Goal: Information Seeking & Learning: Check status

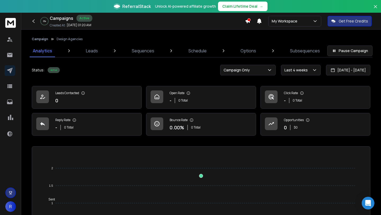
scroll to position [6078, 0]
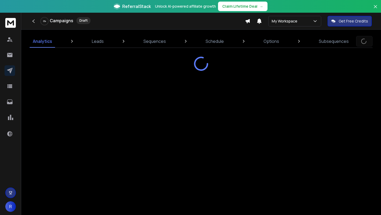
scroll to position [6078, 0]
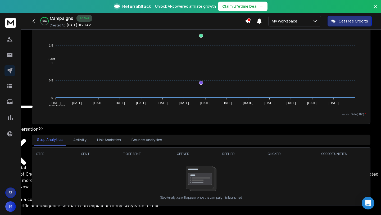
scroll to position [0, 0]
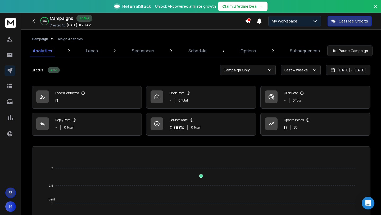
click at [308, 24] on button "My Workspace" at bounding box center [294, 21] width 53 height 11
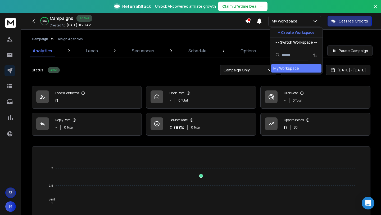
click at [179, 28] on div "58 % Campaigns Active Created At: Oct 11, 2025, 01:20 AM My Workspace Get Free …" at bounding box center [190, 21] width 381 height 17
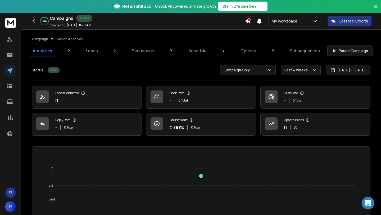
click at [64, 25] on p "Created At:" at bounding box center [58, 25] width 16 height 4
click at [46, 23] on div "58 %" at bounding box center [44, 21] width 8 height 8
drag, startPoint x: 43, startPoint y: 22, endPoint x: 48, endPoint y: 23, distance: 4.8
type textarea "**"
click at [48, 23] on div "58 %" at bounding box center [44, 21] width 8 height 8
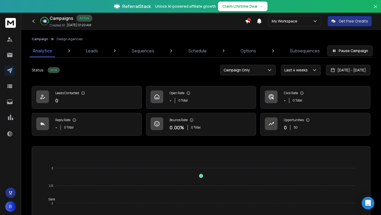
click at [48, 23] on div "58 %" at bounding box center [44, 21] width 8 height 8
click at [39, 21] on div "58 % Campaigns Active Created At: Oct 11, 2025, 01:20 AM" at bounding box center [61, 21] width 62 height 13
click at [32, 20] on icon at bounding box center [33, 21] width 5 height 5
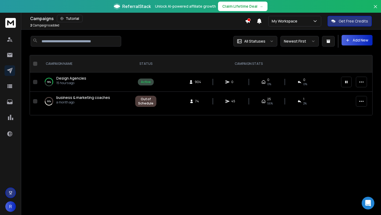
drag, startPoint x: 105, startPoint y: 140, endPoint x: 106, endPoint y: 143, distance: 3.7
click at [106, 143] on div "Campaigns 2 Campaigns Added All Statuses Newest First Add New CAMPAIGN NAME STA…" at bounding box center [201, 142] width 343 height 215
click at [105, 144] on div "Campaigns 2 Campaigns Added All Statuses Newest First Add New CAMPAIGN NAME STA…" at bounding box center [201, 142] width 343 height 215
click at [106, 145] on div "Campaigns 2 Campaigns Added All Statuses Newest First Add New CAMPAIGN NAME STA…" at bounding box center [201, 142] width 343 height 215
click at [361, 81] on icon "button" at bounding box center [361, 81] width 5 height 5
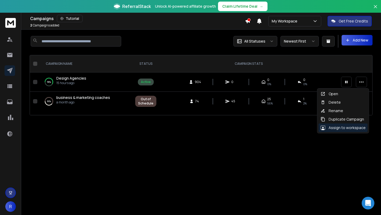
click at [209, 138] on div "Campaigns 2 Campaigns Added All Statuses Newest First Add New CAMPAIGN NAME STA…" at bounding box center [201, 142] width 343 height 215
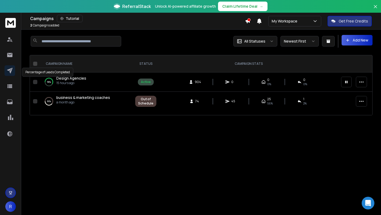
click at [48, 86] on div "58 %" at bounding box center [49, 82] width 8 height 8
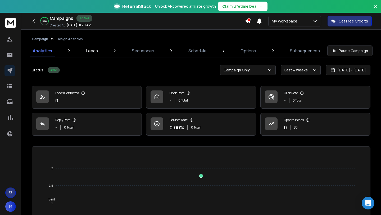
click at [95, 51] on p "Leads" at bounding box center [92, 51] width 12 height 6
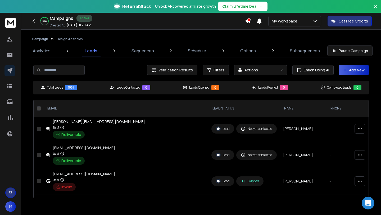
scroll to position [159, 0]
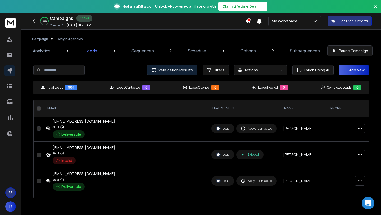
click at [179, 67] on span "Verification Results" at bounding box center [174, 69] width 37 height 5
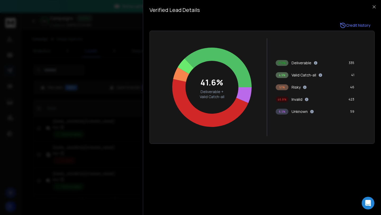
click at [261, 49] on icon "41.6 % Deliverable + Valid Catch-all" at bounding box center [212, 87] width 131 height 98
click at [257, 56] on icon "41.6 % Deliverable + Valid Catch-all" at bounding box center [212, 87] width 131 height 98
click at [253, 62] on icon "41.6 % Deliverable + Valid Catch-all" at bounding box center [212, 87] width 131 height 98
drag, startPoint x: 346, startPoint y: 99, endPoint x: 355, endPoint y: 99, distance: 9.0
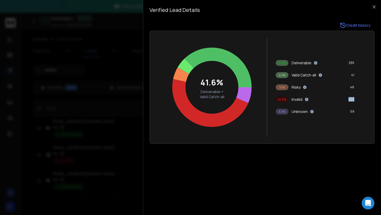
click at [355, 99] on div "41.6 % Deliverable + Valid Catch-all 37.1 % Deliverable 335 4.5 % Valid Catch-a…" at bounding box center [262, 87] width 210 height 98
click at [348, 105] on div "37.1 % Deliverable 335 4.5 % Valid Catch-all 41 5.1 % Risky 46 46.8 % Invalid 4…" at bounding box center [315, 87] width 79 height 98
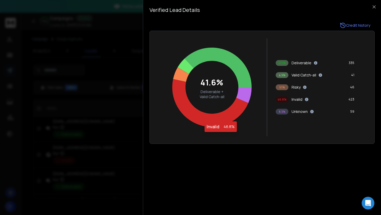
click at [201, 120] on icon at bounding box center [210, 103] width 76 height 48
click at [219, 54] on icon at bounding box center [218, 68] width 67 height 40
click at [244, 97] on icon at bounding box center [243, 95] width 15 height 16
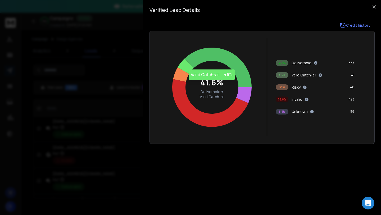
click at [186, 66] on icon at bounding box center [186, 65] width 16 height 15
click at [180, 74] on icon at bounding box center [181, 74] width 16 height 15
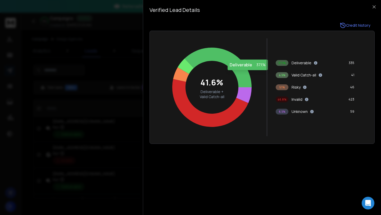
click at [199, 61] on icon at bounding box center [218, 68] width 67 height 40
click at [372, 6] on icon "button" at bounding box center [373, 6] width 5 height 5
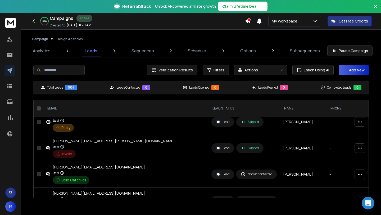
scroll to position [873, 0]
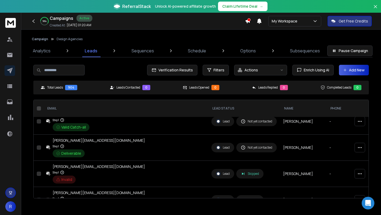
click at [363, 147] on button "button" at bounding box center [360, 148] width 11 height 10
click at [360, 147] on icon "button" at bounding box center [360, 147] width 5 height 5
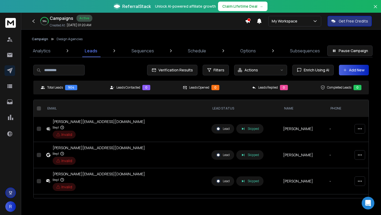
scroll to position [1233, 0]
click at [143, 52] on p "Sequences" at bounding box center [142, 51] width 22 height 6
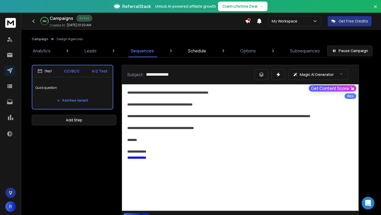
click at [202, 53] on p "Schedule" at bounding box center [197, 51] width 18 height 6
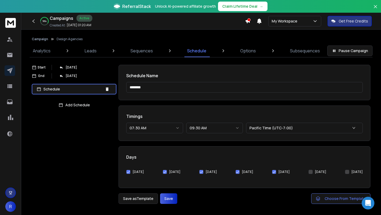
click at [109, 142] on div "Start Sat Oct 11 2025 End Sun Oct 11 2026 Schedule Add Schedule Schedule Name *…" at bounding box center [201, 134] width 339 height 139
click at [41, 155] on div "Start Sat Oct 11 2025 End Sun Oct 11 2026 Schedule Add Schedule Schedule Name *…" at bounding box center [201, 134] width 339 height 139
click at [7, 117] on icon at bounding box center [11, 117] width 8 height 8
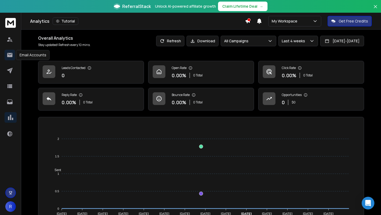
click at [13, 57] on link at bounding box center [9, 55] width 11 height 11
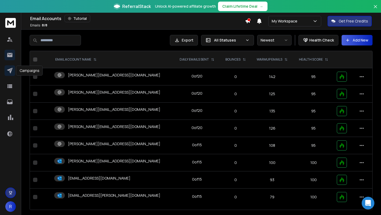
click at [10, 74] on icon at bounding box center [10, 70] width 6 height 6
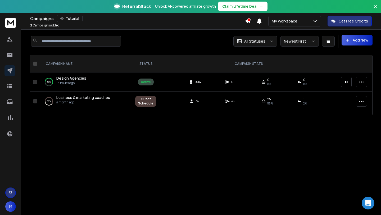
click at [89, 79] on div "58 % Design Agencies 16 hours ago" at bounding box center [86, 82] width 82 height 13
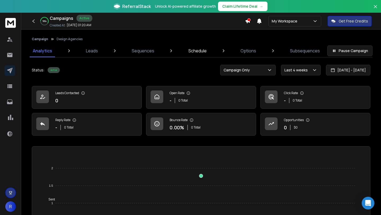
click at [204, 50] on p "Schedule" at bounding box center [197, 51] width 18 height 6
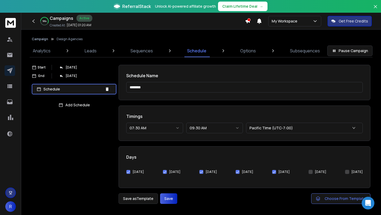
click at [89, 175] on div "Start Sat Oct 11 2025 End Sun Oct 11 2026 Schedule Add Schedule Schedule Name *…" at bounding box center [201, 134] width 339 height 139
click at [82, 181] on div "Start Sat Oct 11 2025 End Sun Oct 11 2026 Schedule Add Schedule Schedule Name *…" at bounding box center [201, 134] width 339 height 139
click at [9, 87] on icon at bounding box center [9, 86] width 5 height 4
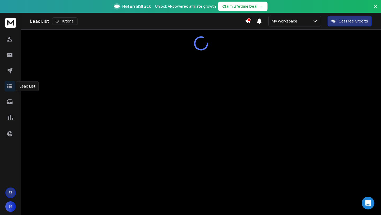
click at [9, 87] on icon at bounding box center [9, 86] width 5 height 4
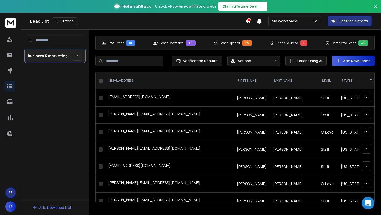
click at [166, 63] on div "Verification Results Actions Enrich Using AI Add New Leads" at bounding box center [234, 61] width 279 height 11
click at [13, 55] on link at bounding box center [9, 55] width 11 height 11
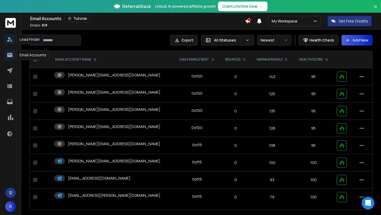
click at [10, 41] on icon at bounding box center [10, 39] width 6 height 6
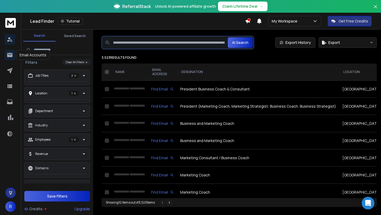
click at [11, 57] on icon at bounding box center [10, 55] width 6 height 6
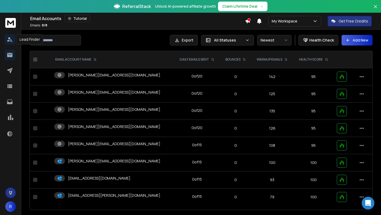
click at [11, 39] on icon at bounding box center [10, 39] width 6 height 6
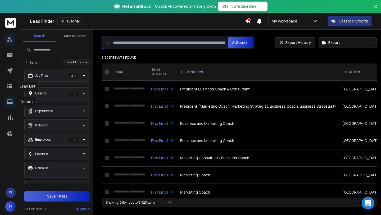
click at [8, 103] on icon at bounding box center [10, 101] width 6 height 5
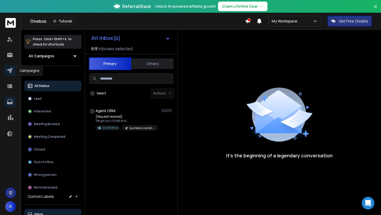
click at [10, 71] on icon at bounding box center [10, 71] width 6 height 6
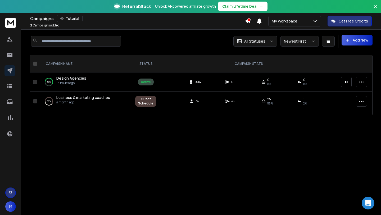
click at [65, 78] on span "Design Agencies" at bounding box center [71, 78] width 30 height 5
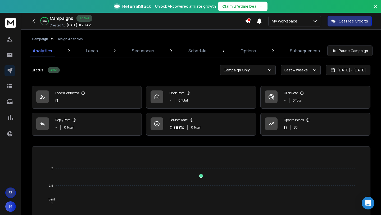
click at [149, 137] on div "Leads Contacted 0 Open Rate - 0 Total Click Rate - 0 Total Reply Rate - 0 Total…" at bounding box center [201, 217] width 339 height 262
click at [144, 139] on div "Leads Contacted 0 Open Rate - 0 Total Click Rate - 0 Total Reply Rate - 0 Total…" at bounding box center [201, 217] width 339 height 262
click at [144, 142] on div "Leads Contacted 0 Open Rate - 0 Total Click Rate - 0 Total Reply Rate - 0 Total…" at bounding box center [201, 217] width 339 height 262
click at [144, 138] on div "Leads Contacted 0 Open Rate - 0 Total Click Rate - 0 Total Reply Rate - 0 Total…" at bounding box center [201, 217] width 339 height 262
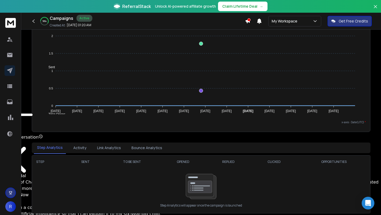
scroll to position [140, 0]
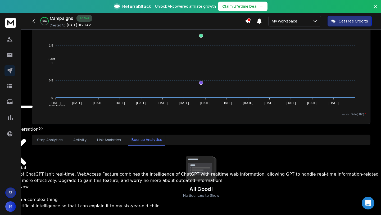
click at [139, 141] on button "Bounce Analytics" at bounding box center [146, 140] width 37 height 12
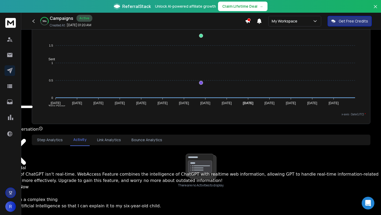
click at [74, 142] on div "Leads Contacted 0 Open Rate - 0 Total Click Rate - 0 Total Reply Rate - 0 Total…" at bounding box center [201, 71] width 339 height 250
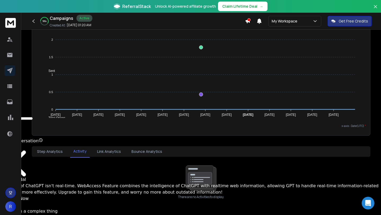
click at [104, 154] on button "Link Analytics" at bounding box center [109, 152] width 30 height 12
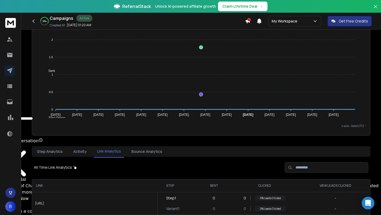
scroll to position [148, 0]
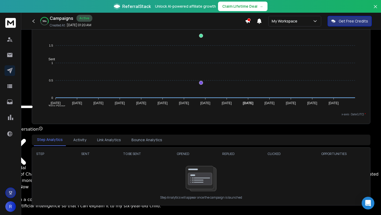
click at [48, 131] on div "Leads Contacted 0 Open Rate - 0 Total Click Rate - 0 Total Reply Rate - 0 Total…" at bounding box center [201, 77] width 339 height 262
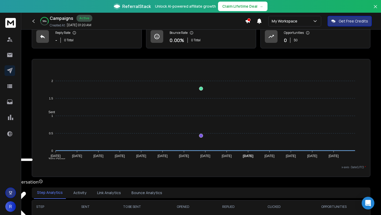
scroll to position [0, 0]
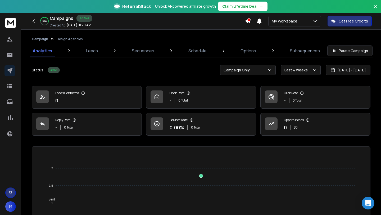
click at [139, 66] on div "Status: Active Pause Campaign Campaign Only Last 4 weeks 13 Sep 2025 - 11 Oct 2…" at bounding box center [201, 70] width 339 height 11
click at [121, 71] on div "Status: Active Pause Campaign Campaign Only Last 4 weeks 13 Sep 2025 - 11 Oct 2…" at bounding box center [201, 70] width 339 height 11
drag, startPoint x: 0, startPoint y: 72, endPoint x: 89, endPoint y: 76, distance: 89.2
click at [75, 74] on div "Status: Active Pause Campaign Campaign Only Last 4 weeks 13 Sep 2025 - 11 Oct 2…" at bounding box center [201, 70] width 339 height 11
click at [143, 144] on div "Leads Contacted 0 Open Rate - 0 Total Click Rate - 0 Total Reply Rate - 0 Total…" at bounding box center [201, 217] width 339 height 262
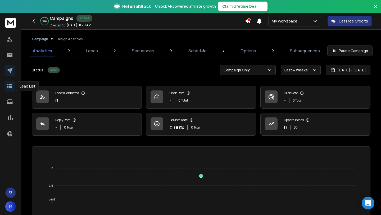
click at [12, 89] on icon at bounding box center [10, 86] width 6 height 6
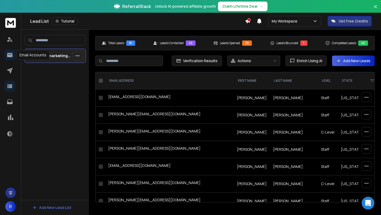
click at [10, 53] on icon at bounding box center [9, 55] width 5 height 4
